Goal: Task Accomplishment & Management: Use online tool/utility

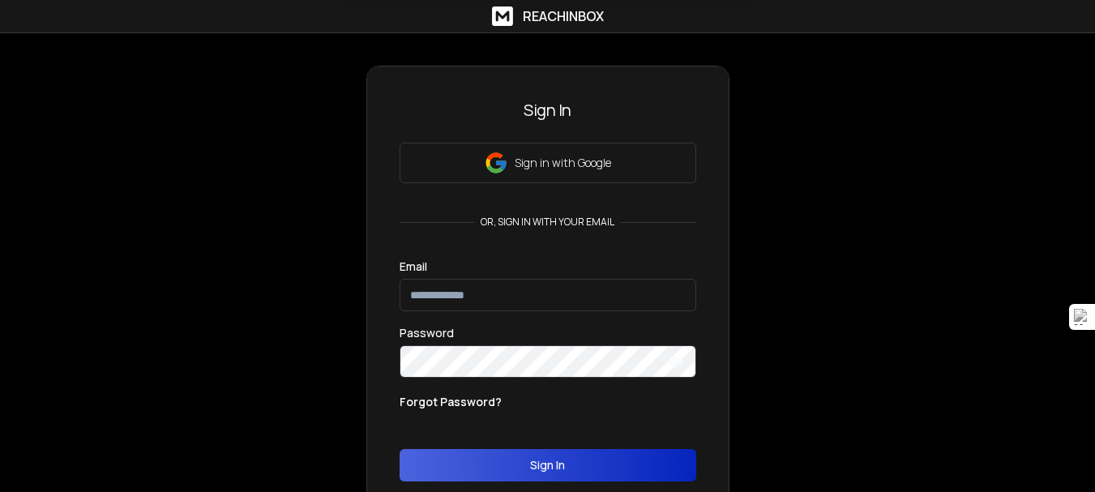
click at [919, 222] on div "Welcome to ReachInbox 10x your leads, meetings and deals. Sign In Sign in with …" at bounding box center [547, 312] width 1095 height 492
click at [559, 292] on input "email" at bounding box center [547, 295] width 297 height 32
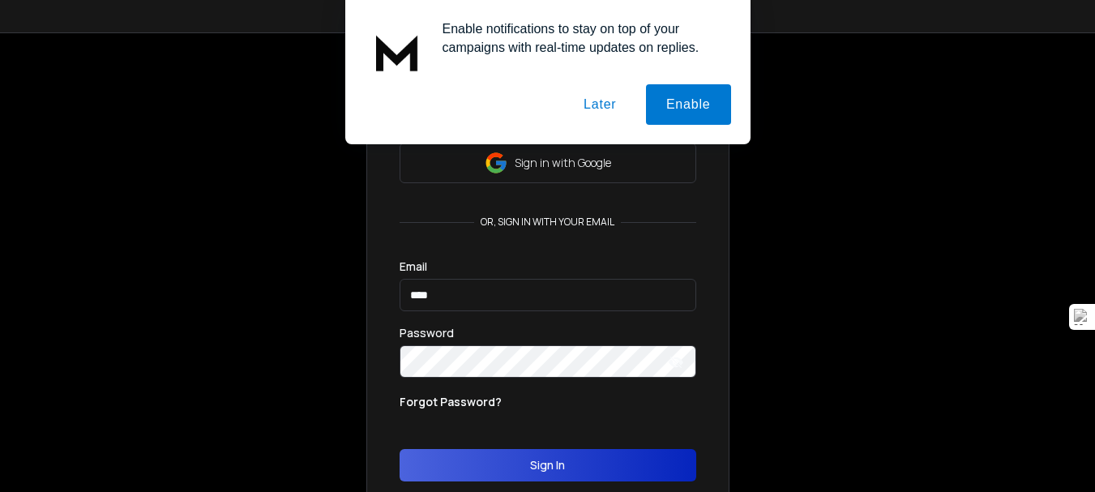
type input "**********"
click at [399, 449] on button "Sign In" at bounding box center [547, 465] width 297 height 32
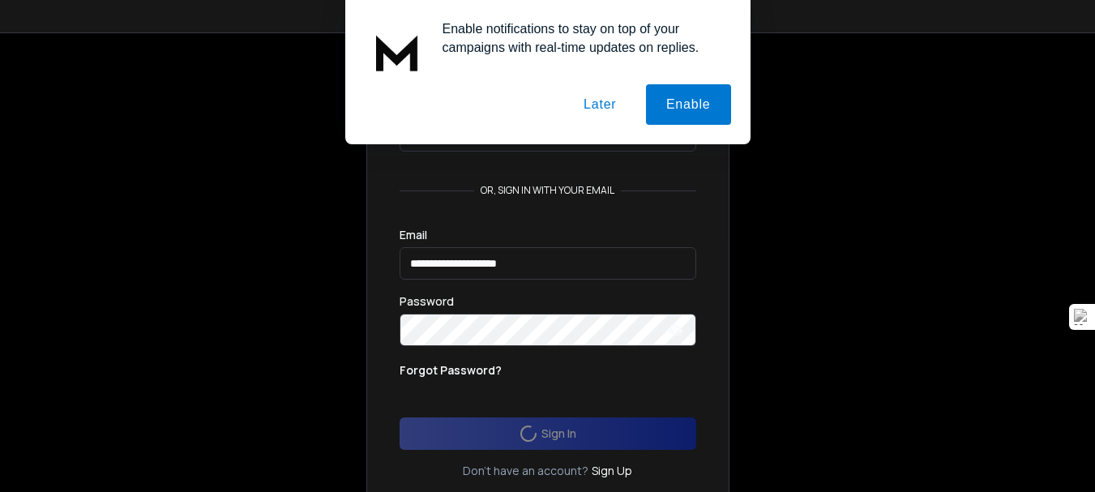
scroll to position [38, 0]
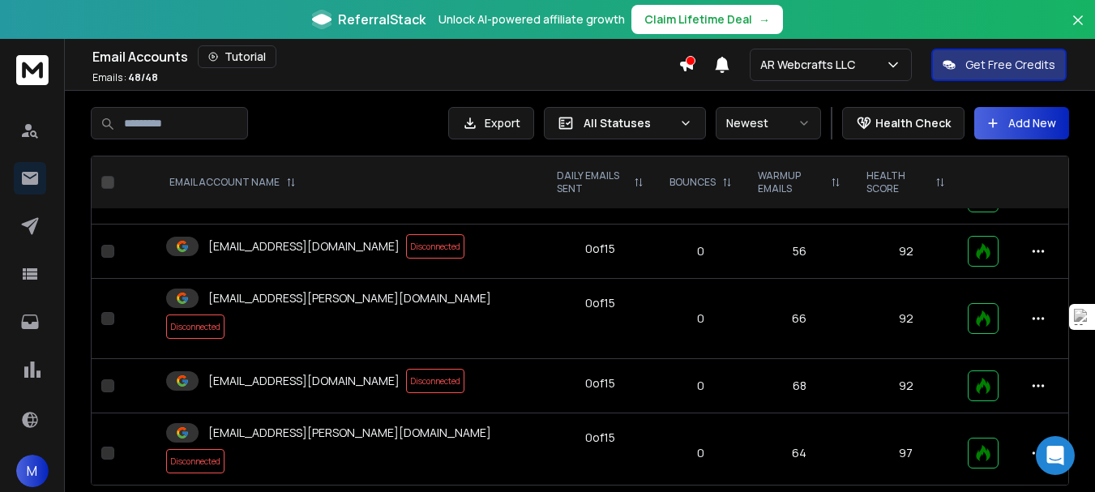
scroll to position [2319, 0]
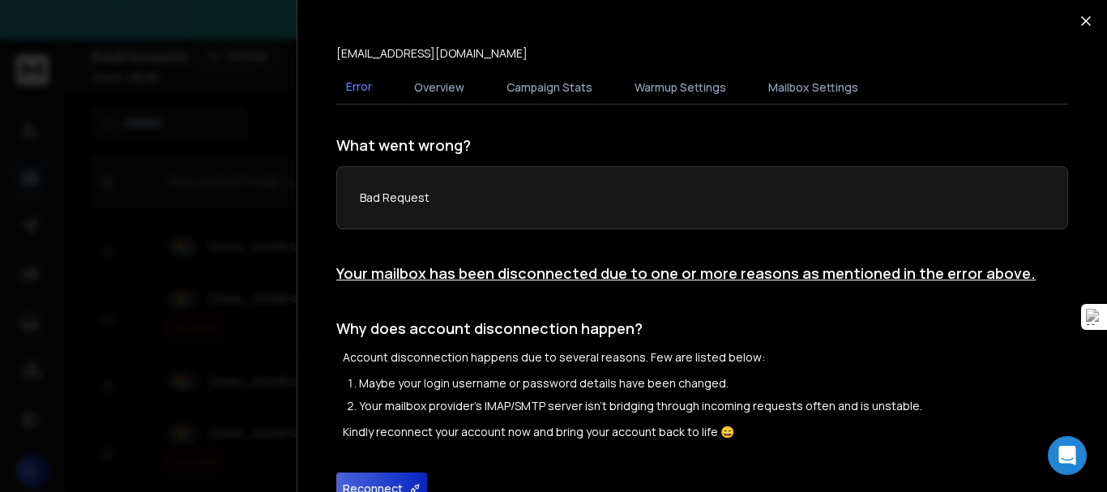
click at [1082, 23] on icon "button" at bounding box center [1085, 21] width 16 height 16
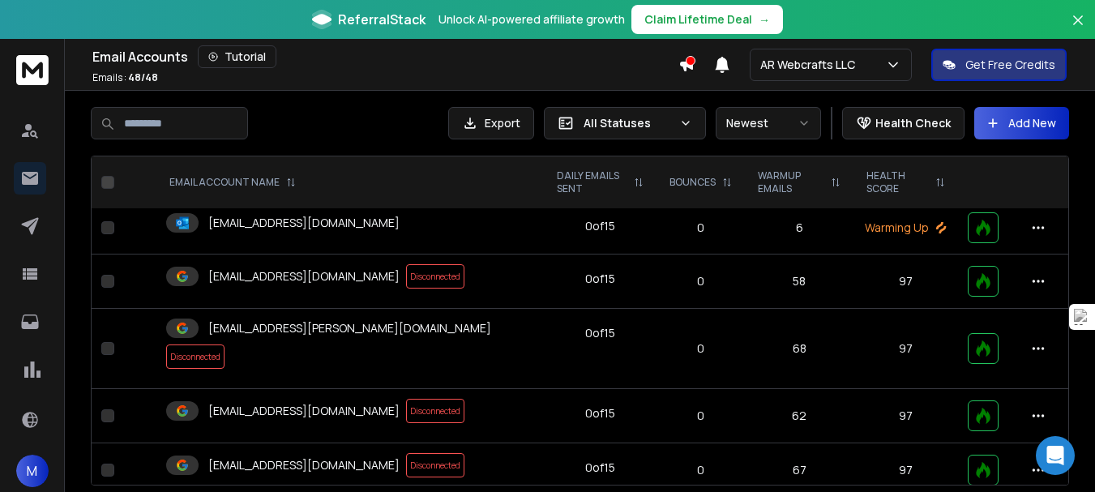
scroll to position [1535, 0]
click at [27, 231] on icon at bounding box center [29, 225] width 19 height 19
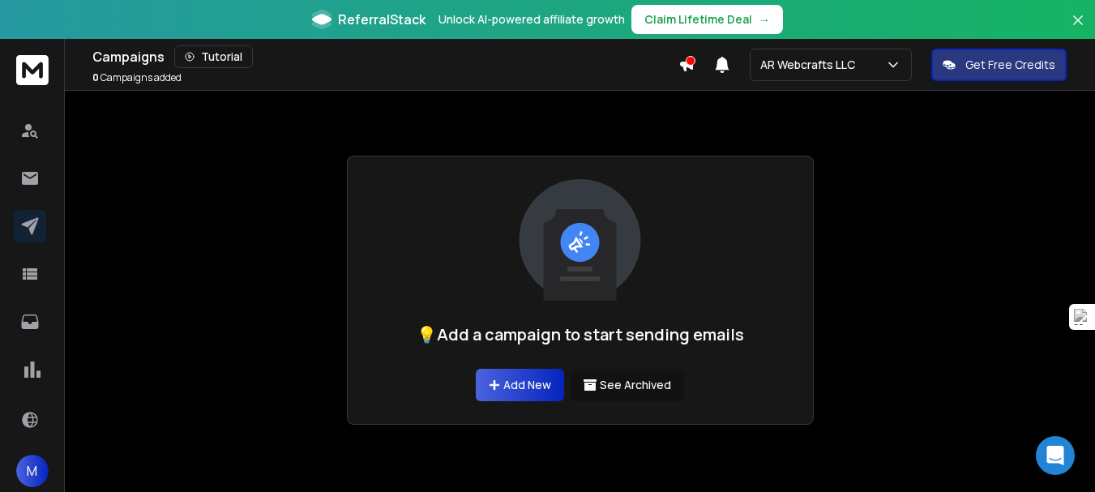
scroll to position [123, 0]
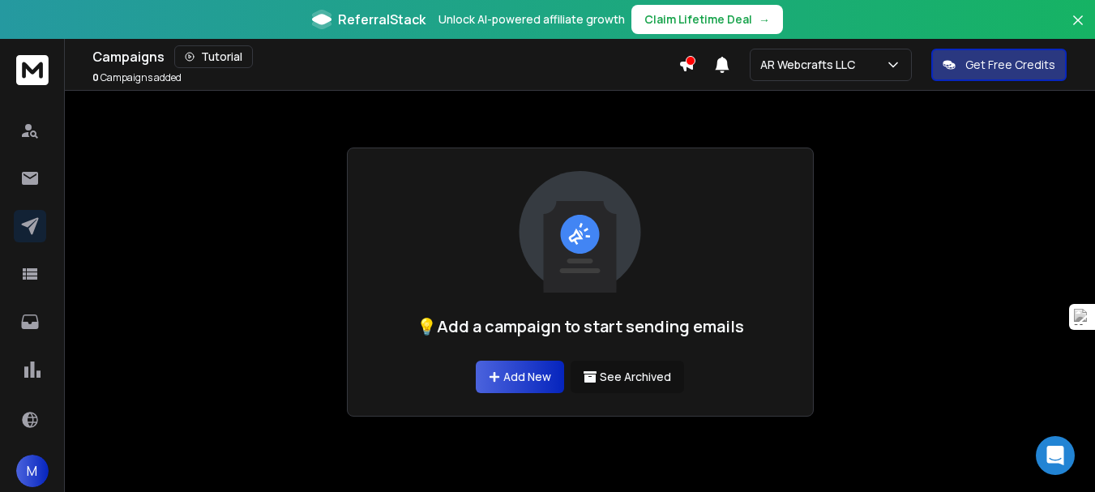
click at [499, 377] on icon at bounding box center [494, 376] width 10 height 10
